Goal: Navigation & Orientation: Find specific page/section

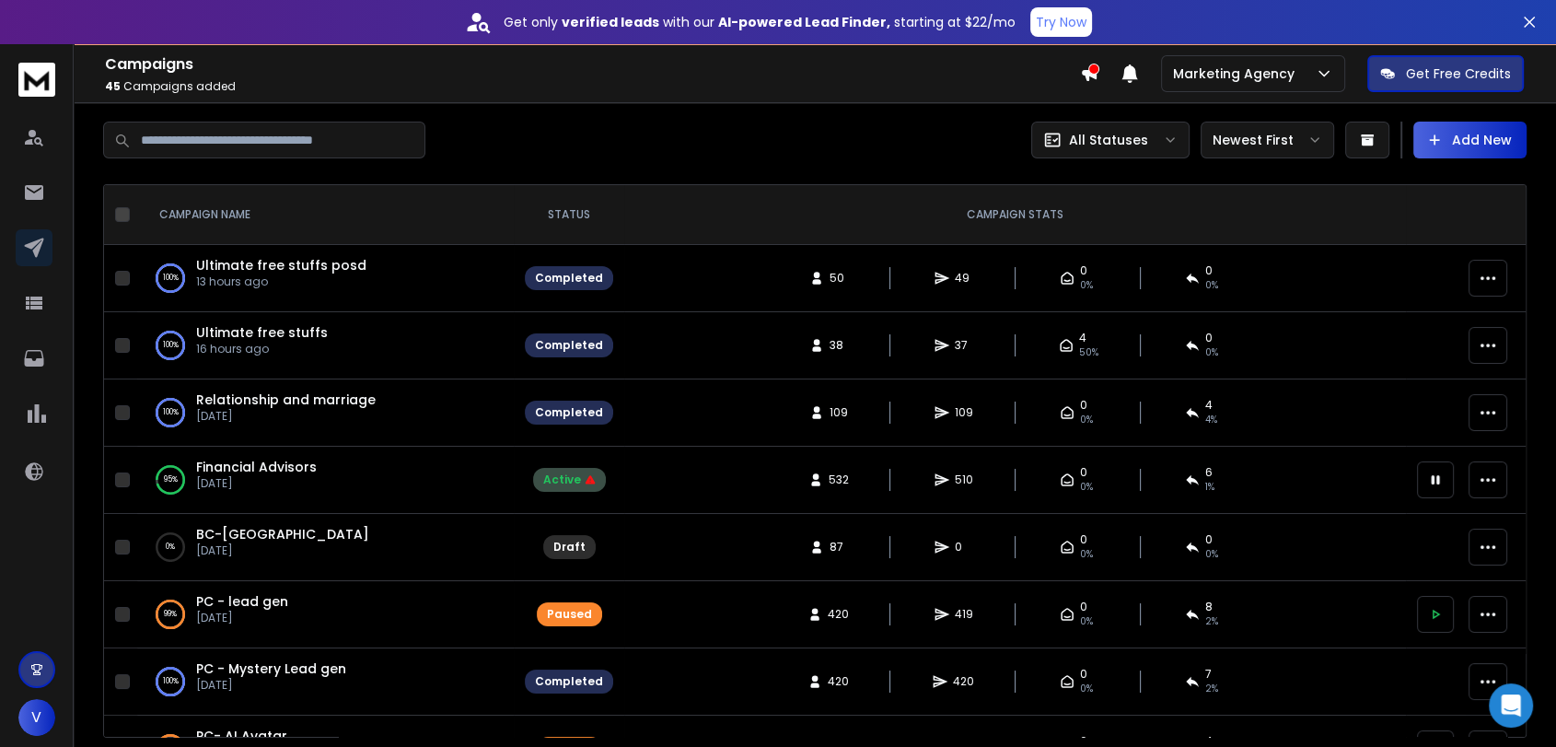
click at [592, 139] on div at bounding box center [459, 140] width 712 height 37
click at [703, 143] on div at bounding box center [459, 140] width 712 height 37
click at [35, 360] on icon at bounding box center [33, 358] width 19 height 17
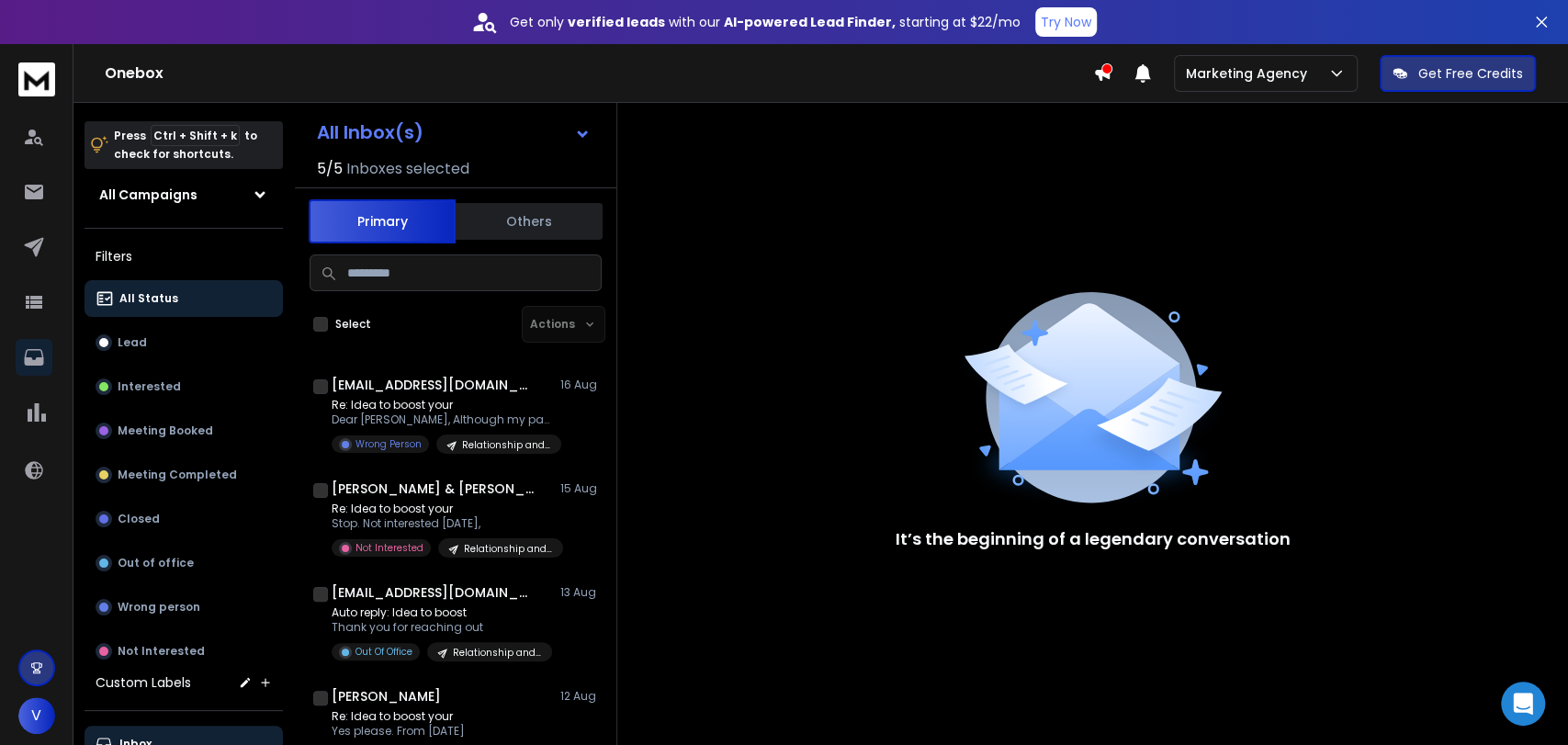
click at [541, 226] on button "Others" at bounding box center [529, 221] width 147 height 41
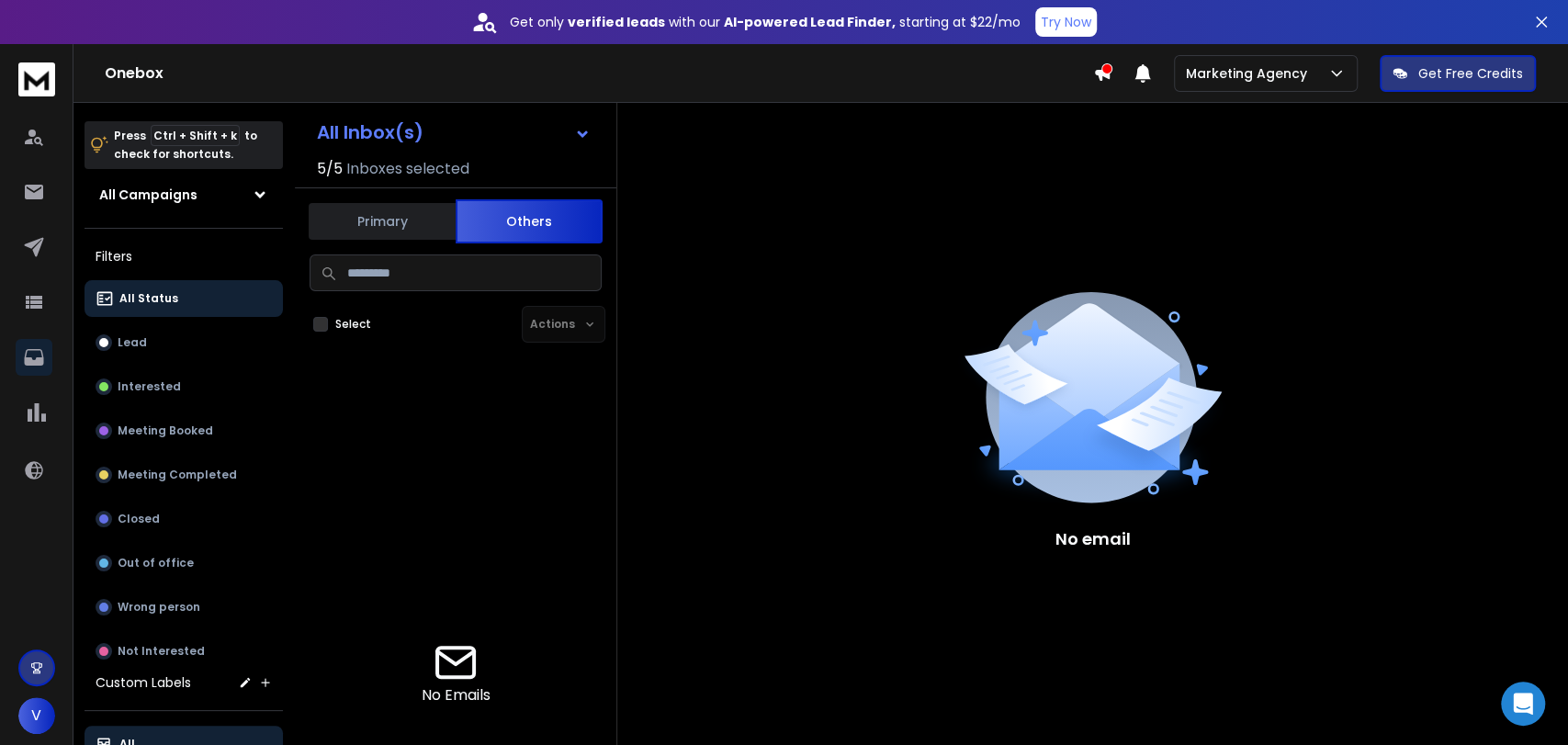
click at [396, 226] on button "Primary" at bounding box center [381, 221] width 147 height 41
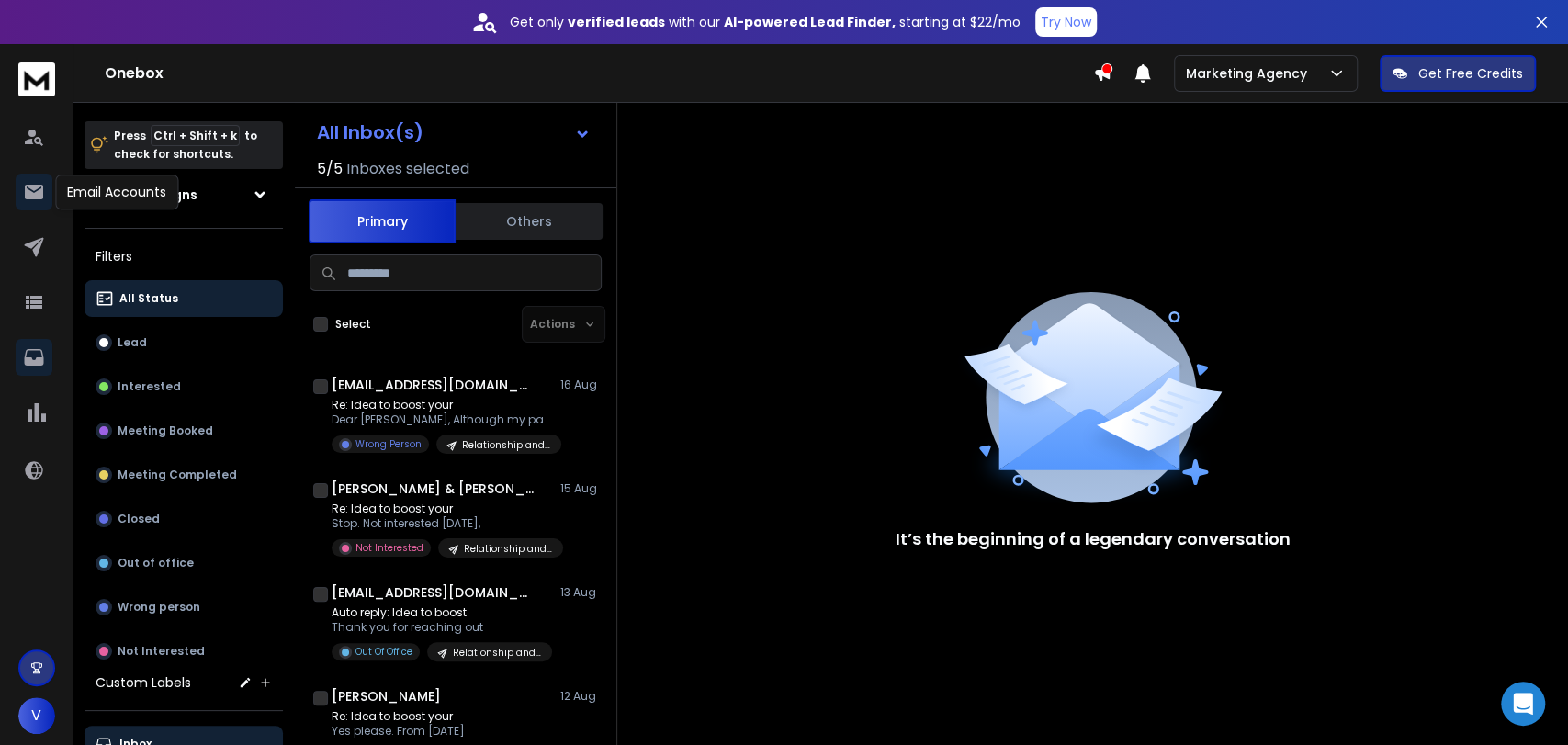
click at [30, 192] on icon at bounding box center [34, 191] width 18 height 15
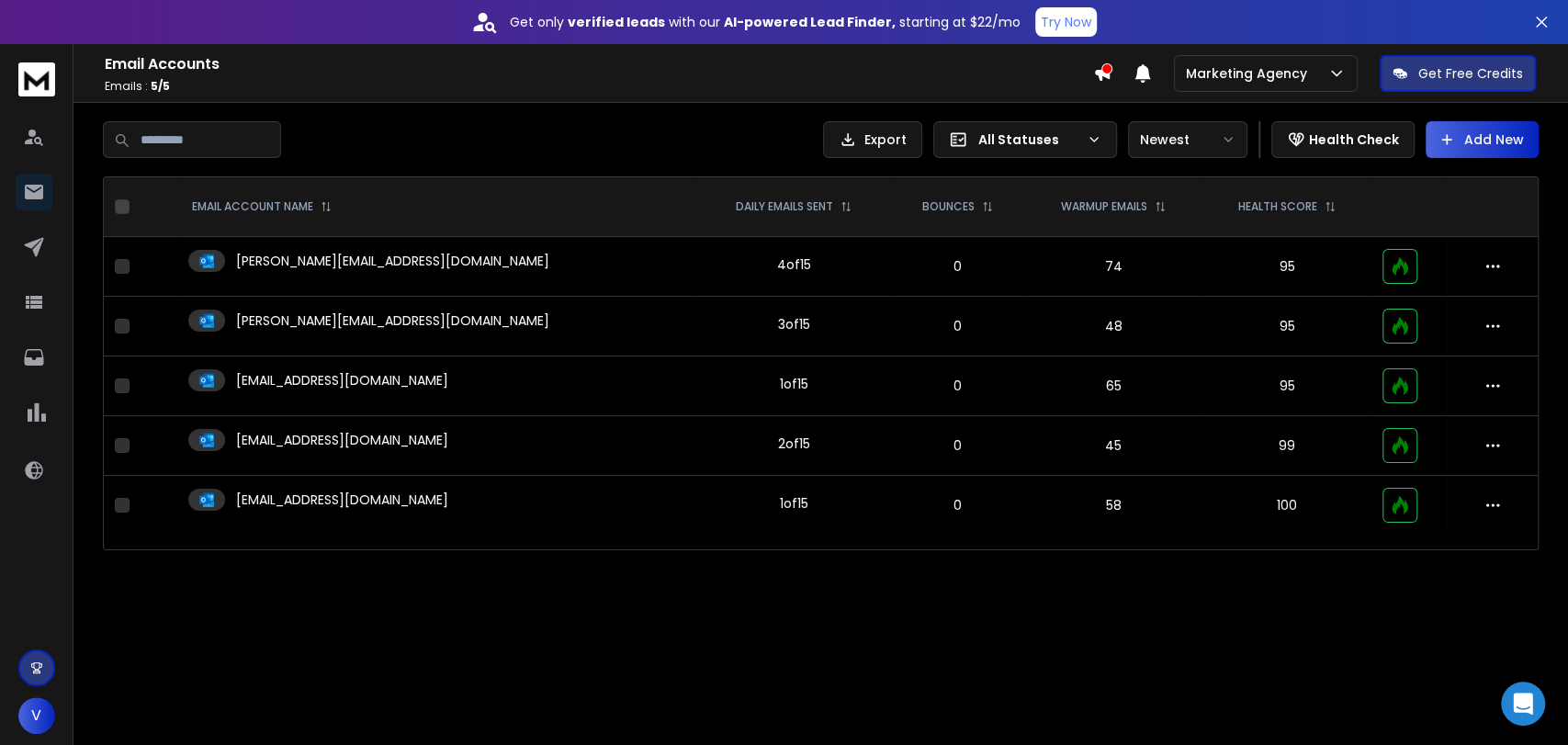
click at [379, 625] on div "Get only verified leads with our AI-powered Lead Finder, starting at $22/mo Try…" at bounding box center [784, 372] width 1568 height 745
click at [576, 619] on div "Get only verified leads with our AI-powered Lead Finder, starting at $22/mo Try…" at bounding box center [784, 372] width 1568 height 745
click at [657, 644] on div "Get only verified leads with our AI-powered Lead Finder, starting at $22/mo Try…" at bounding box center [784, 372] width 1568 height 745
